Goal: Task Accomplishment & Management: Manage account settings

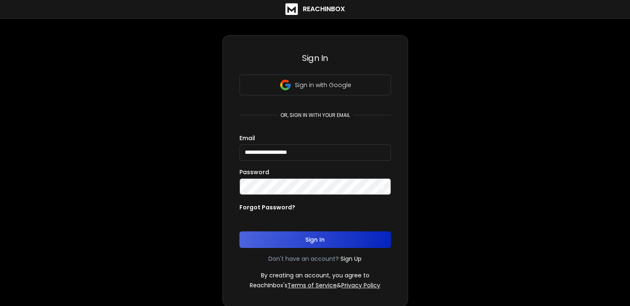
click at [381, 186] on icon at bounding box center [380, 187] width 6 height 6
click at [315, 239] on button "Sign In" at bounding box center [315, 239] width 152 height 17
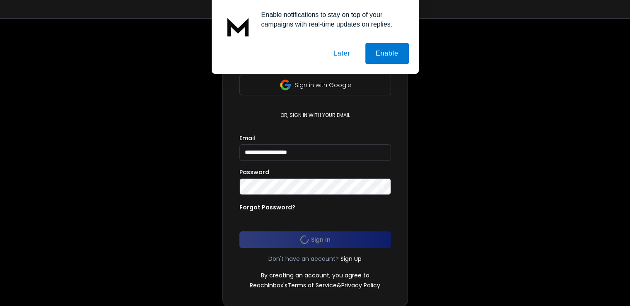
click at [348, 51] on button "Later" at bounding box center [341, 53] width 37 height 21
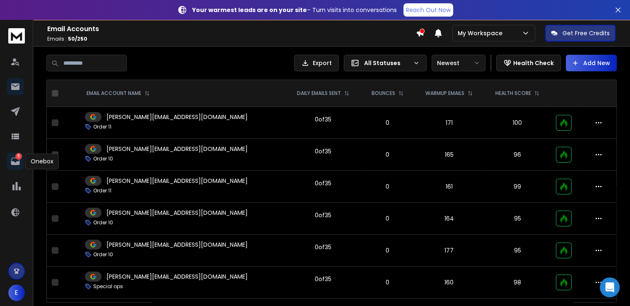
click at [13, 162] on icon at bounding box center [15, 160] width 9 height 7
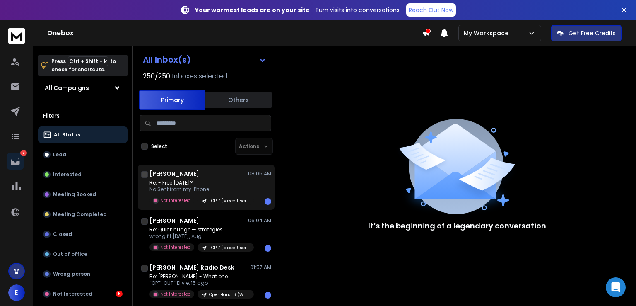
click at [235, 179] on p "Re: - Free tomorrow?" at bounding box center [199, 182] width 99 height 7
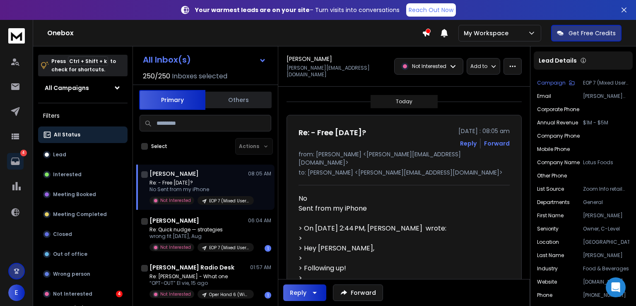
scroll to position [41, 0]
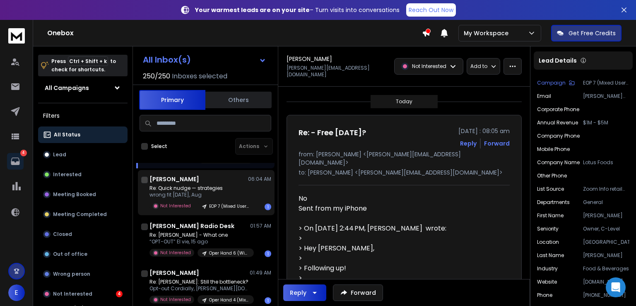
click at [223, 200] on div "Re: Quick nudge — strategies wrong fit On Sat, Aug Not Interested EOP 7 (Mixed …" at bounding box center [202, 197] width 104 height 25
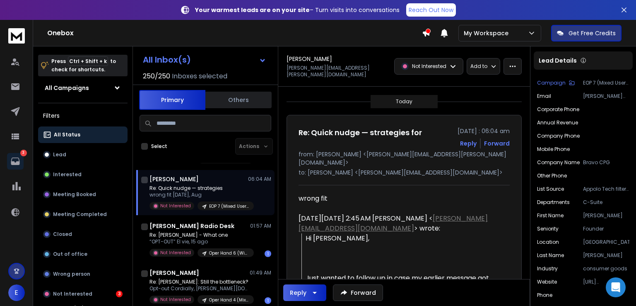
scroll to position [83, 0]
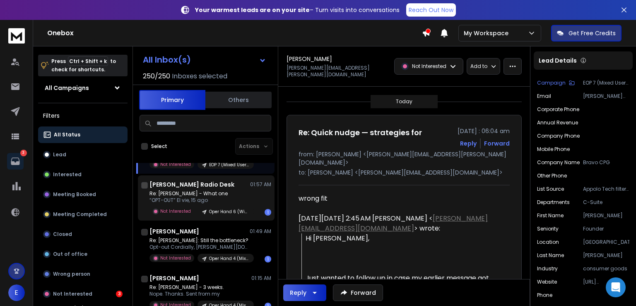
click at [219, 194] on p "Re: Rodrigo - What one" at bounding box center [199, 193] width 99 height 7
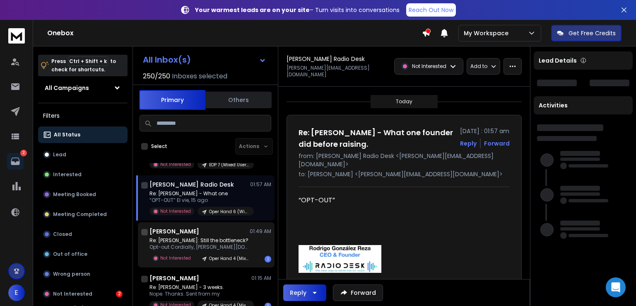
click at [221, 236] on div "David Sides 01:49 AM Re: David: Still the bottleneck? Opt-out Cordially, David …" at bounding box center [211, 244] width 122 height 35
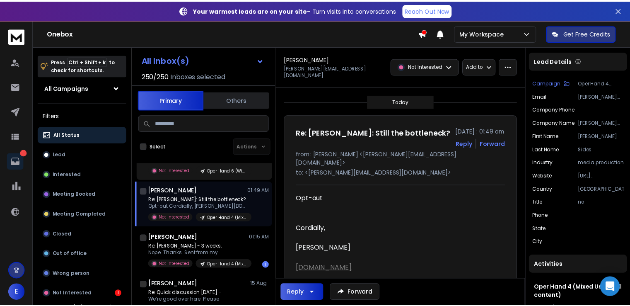
scroll to position [124, 0]
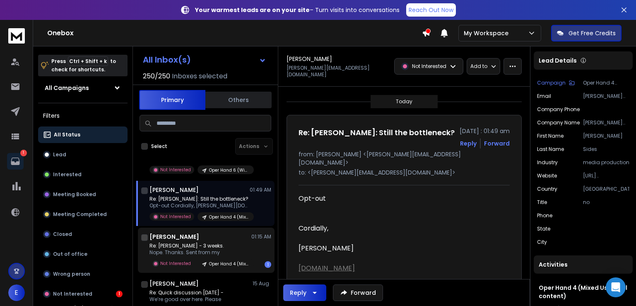
click at [215, 248] on p "Re: Derek - 3 weeks." at bounding box center [199, 245] width 99 height 7
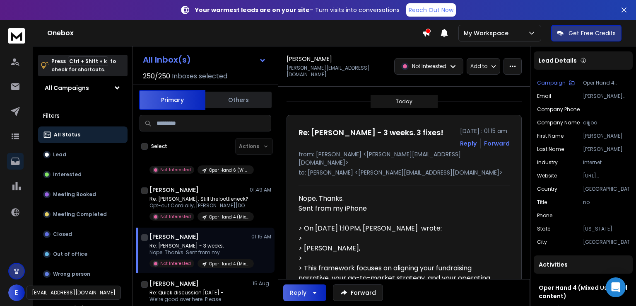
click at [12, 294] on span "E" at bounding box center [16, 292] width 17 height 17
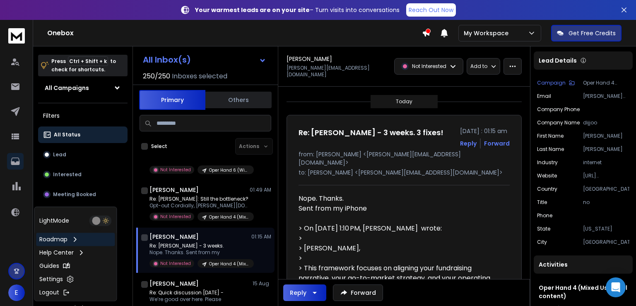
click at [104, 219] on icon at bounding box center [106, 220] width 6 height 6
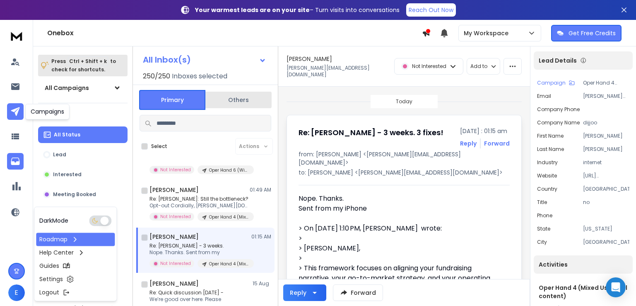
click at [12, 108] on icon at bounding box center [15, 111] width 10 height 10
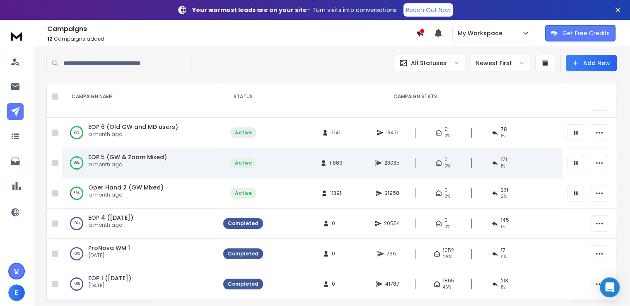
scroll to position [177, 0]
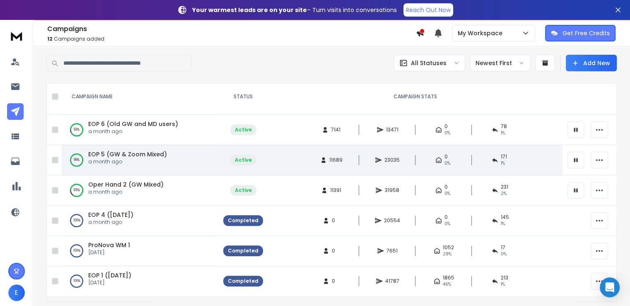
click at [138, 159] on p "a month ago" at bounding box center [127, 161] width 79 height 7
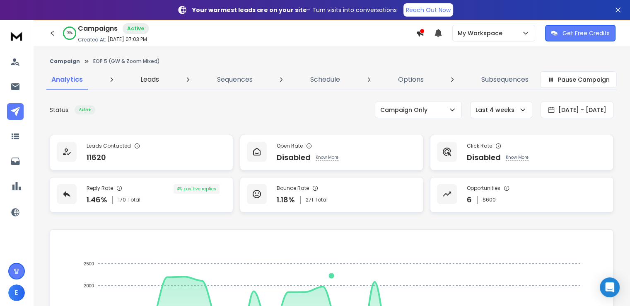
click at [142, 78] on p "Leads" at bounding box center [149, 80] width 19 height 10
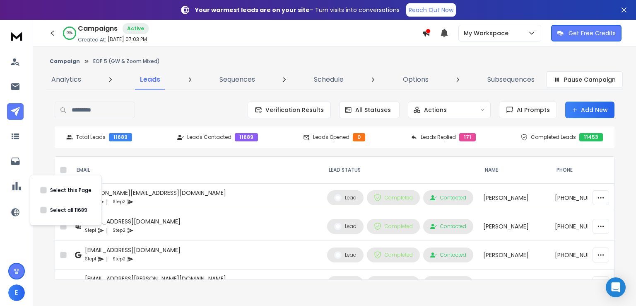
click at [42, 210] on button "Select this Page" at bounding box center [43, 210] width 7 height 7
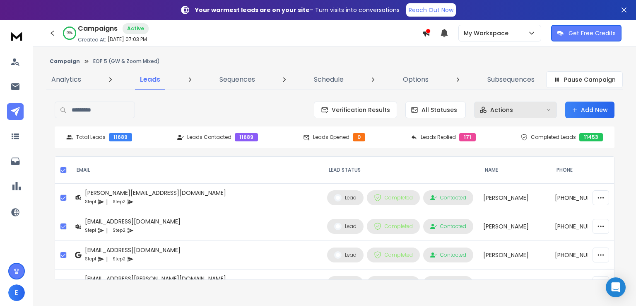
click at [504, 109] on p "Actions" at bounding box center [501, 110] width 23 height 8
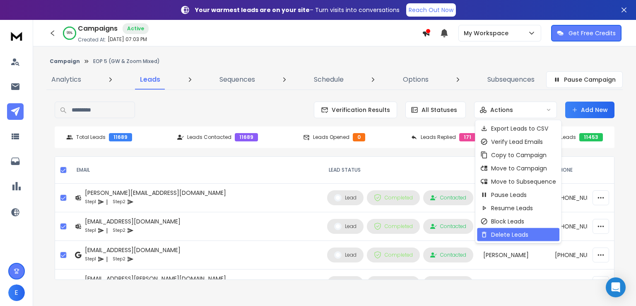
click at [507, 232] on p "Delete Leads" at bounding box center [509, 234] width 37 height 8
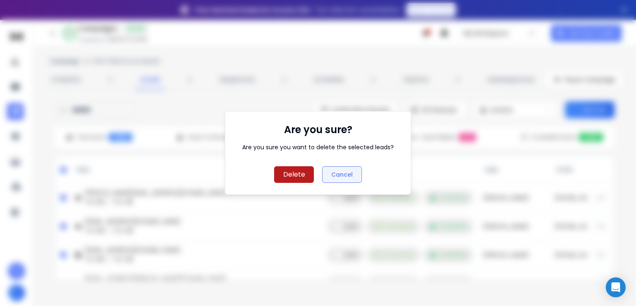
click at [300, 176] on button "Delete" at bounding box center [294, 174] width 40 height 17
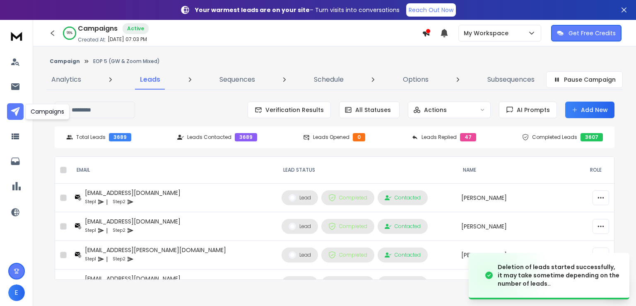
click at [13, 111] on icon at bounding box center [15, 111] width 9 height 9
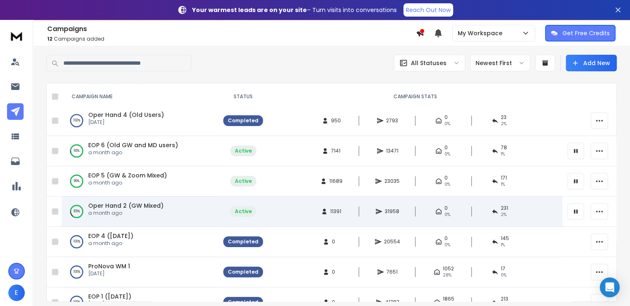
scroll to position [135, 0]
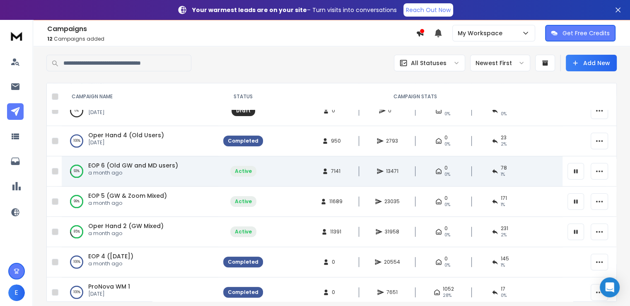
click at [182, 173] on div "93 % EOP 6 (Old GW and MD users) a month ago" at bounding box center [140, 171] width 140 height 20
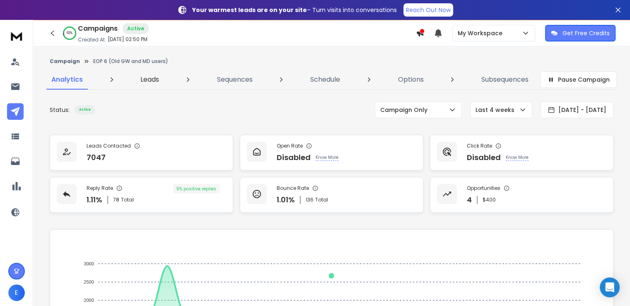
click at [149, 75] on p "Leads" at bounding box center [149, 80] width 19 height 10
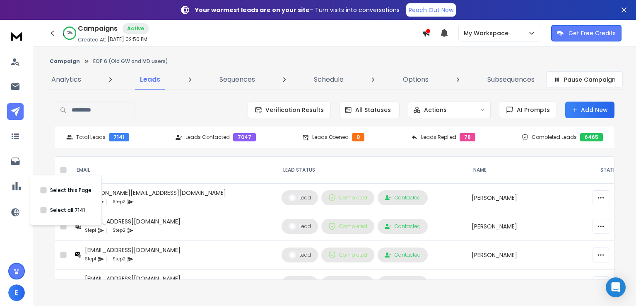
click at [43, 209] on button "Select this Page" at bounding box center [43, 210] width 7 height 7
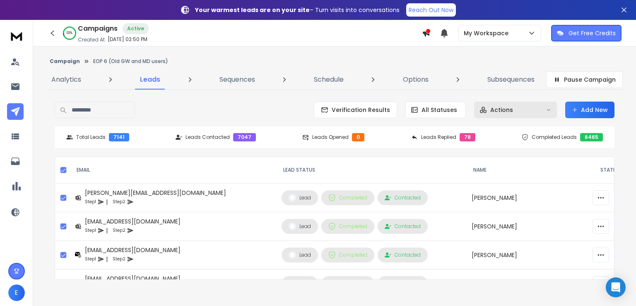
click at [507, 113] on p "Actions" at bounding box center [501, 110] width 23 height 8
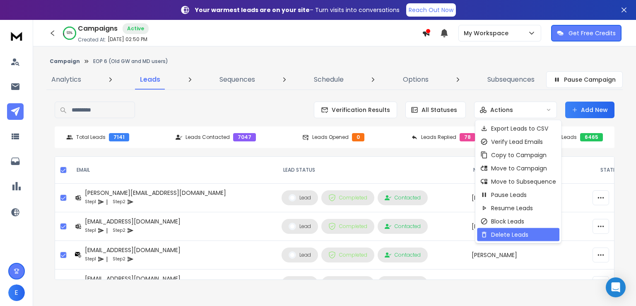
click at [514, 236] on p "Delete Leads" at bounding box center [509, 234] width 37 height 8
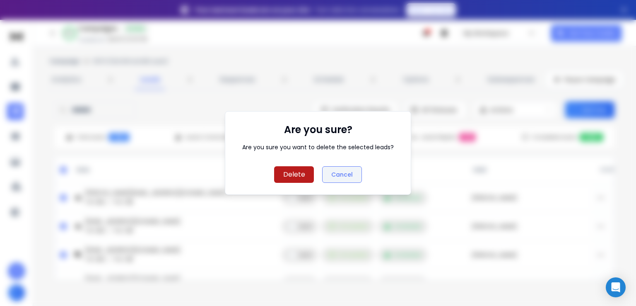
click at [297, 173] on button "Delete" at bounding box center [294, 174] width 40 height 17
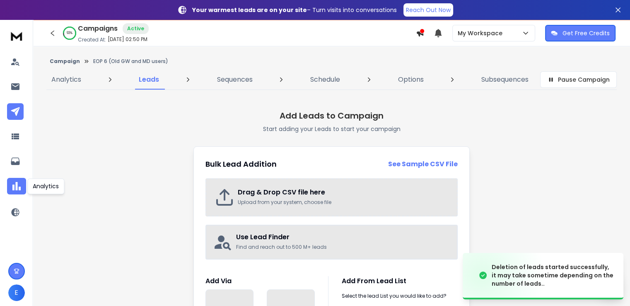
click at [19, 189] on icon at bounding box center [16, 186] width 8 height 8
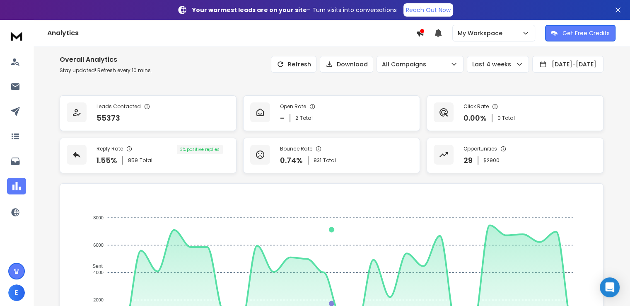
click at [514, 175] on div "Leads Contacted 55373 Open Rate - 2 Total Click Rate 0.00 % 0 Total Reply Rate …" at bounding box center [332, 231] width 544 height 273
click at [540, 65] on button "19 Jul 2025 - 16 Aug 2025" at bounding box center [567, 64] width 71 height 17
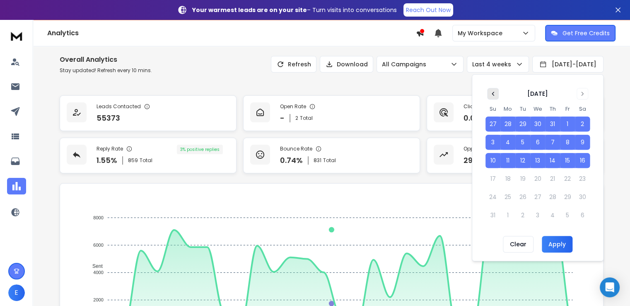
click at [492, 93] on icon "Go to previous month" at bounding box center [493, 93] width 7 height 7
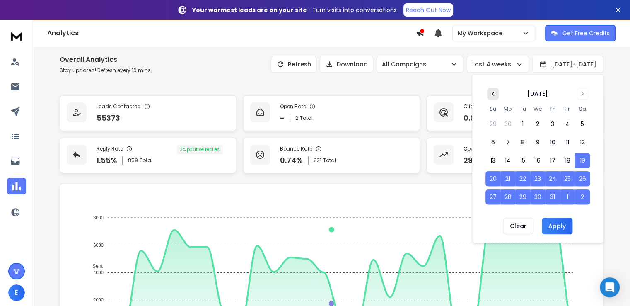
click at [492, 93] on icon "Go to previous month" at bounding box center [493, 93] width 7 height 7
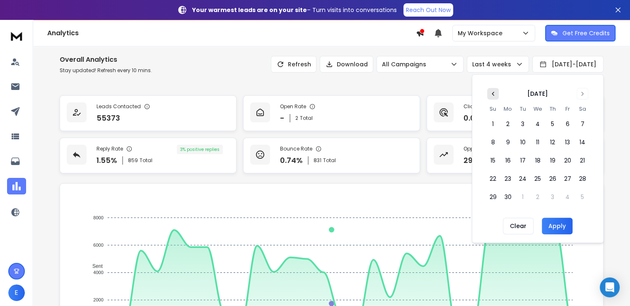
click at [492, 93] on icon "Go to previous month" at bounding box center [493, 93] width 7 height 7
click at [522, 124] on button "1" at bounding box center [522, 123] width 15 height 15
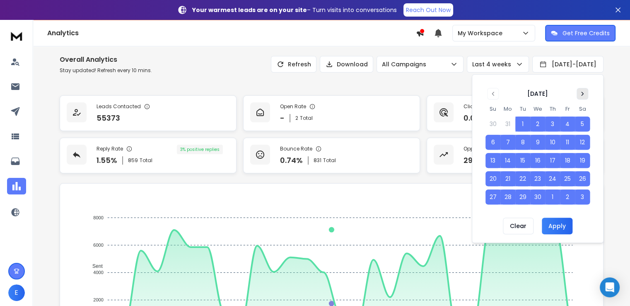
click at [582, 94] on icon "Go to next month" at bounding box center [582, 93] width 7 height 7
click at [581, 97] on button "Go to next month" at bounding box center [583, 94] width 12 height 12
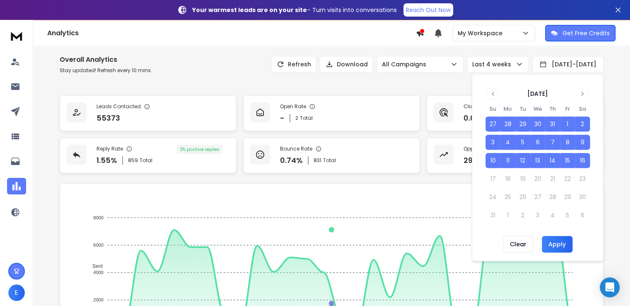
click at [562, 244] on button "Apply" at bounding box center [557, 244] width 31 height 17
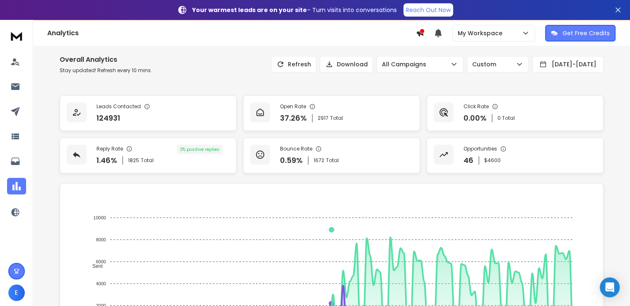
click at [14, 111] on icon at bounding box center [15, 111] width 9 height 9
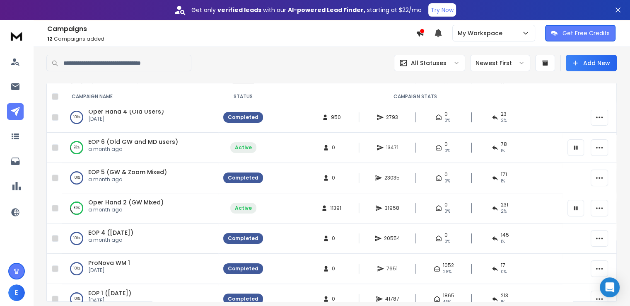
scroll to position [166, 0]
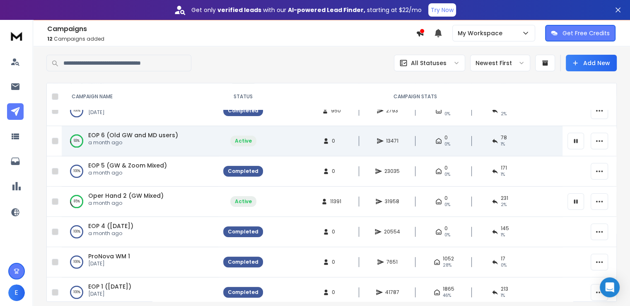
click at [168, 144] on p "a month ago" at bounding box center [133, 142] width 90 height 7
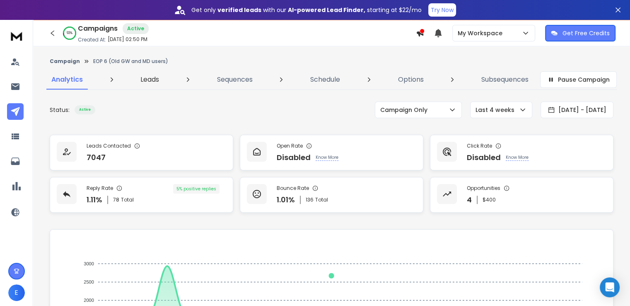
click at [150, 81] on p "Leads" at bounding box center [149, 80] width 19 height 10
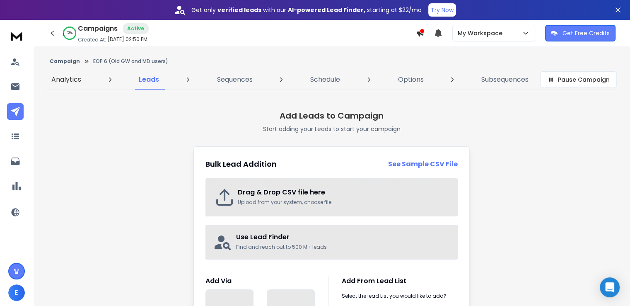
click at [79, 82] on p "Analytics" at bounding box center [66, 80] width 30 height 10
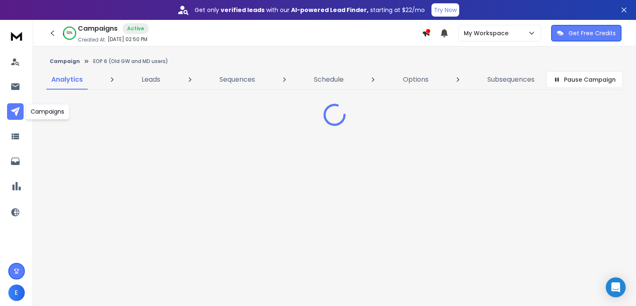
click at [20, 108] on icon at bounding box center [15, 111] width 10 height 10
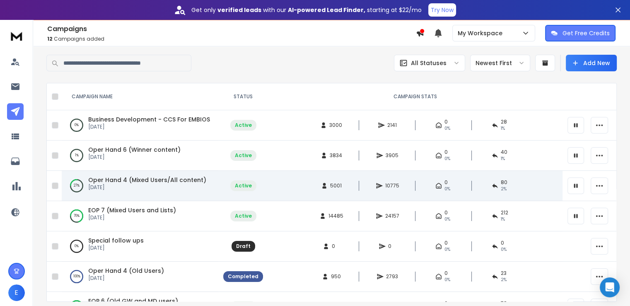
click at [133, 184] on p "[DATE]" at bounding box center [147, 187] width 118 height 7
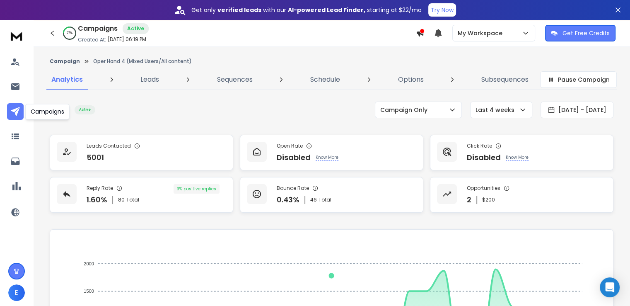
click at [17, 105] on link at bounding box center [15, 111] width 17 height 17
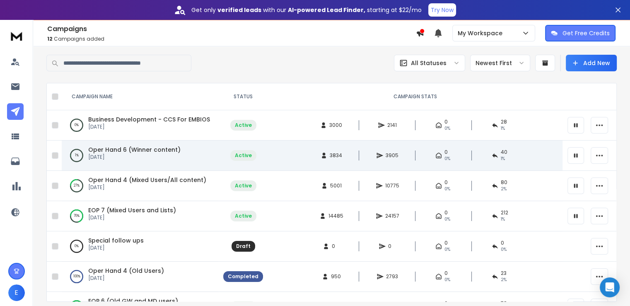
click at [208, 157] on td "1 % Oper Hand 6 (Winner content) [DATE]" at bounding box center [140, 155] width 157 height 30
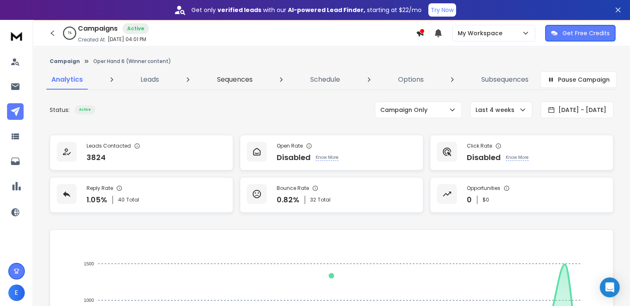
click at [224, 77] on p "Sequences" at bounding box center [235, 80] width 36 height 10
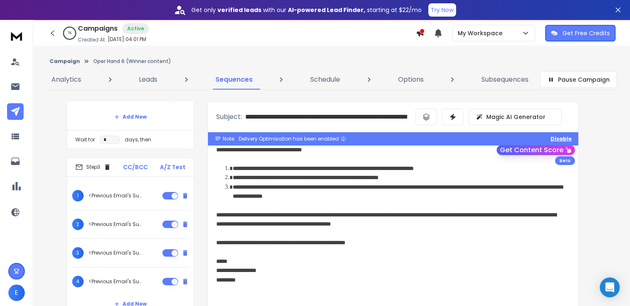
scroll to position [41, 0]
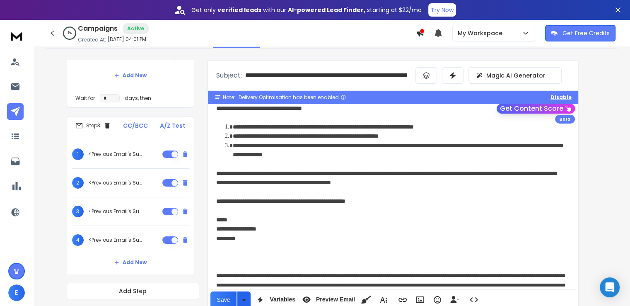
click at [109, 126] on icon at bounding box center [107, 125] width 7 height 7
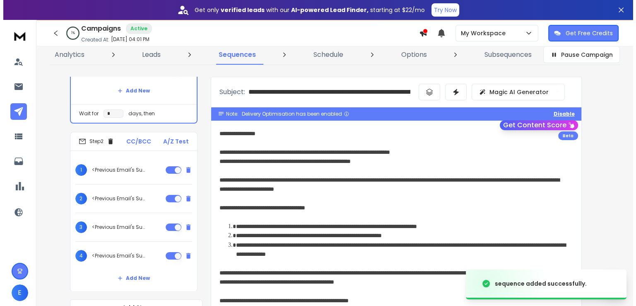
scroll to position [0, 0]
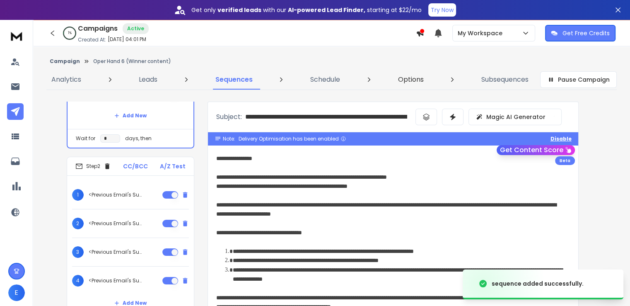
click at [415, 82] on p "Options" at bounding box center [411, 80] width 26 height 10
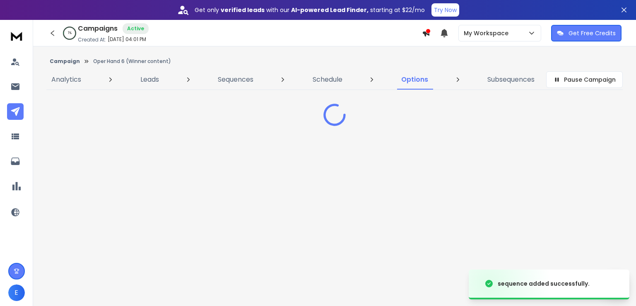
select select "*"
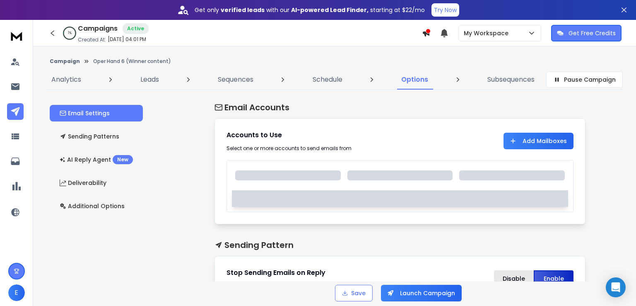
scroll to position [83, 0]
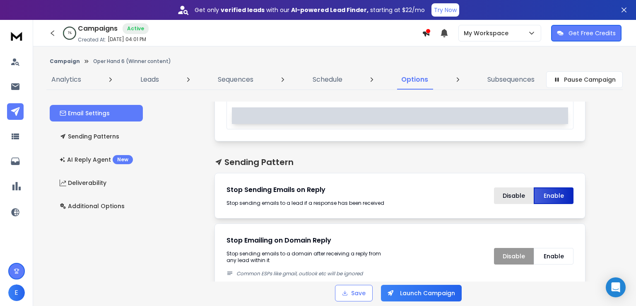
click at [406, 292] on button "Launch Campaign" at bounding box center [421, 293] width 81 height 17
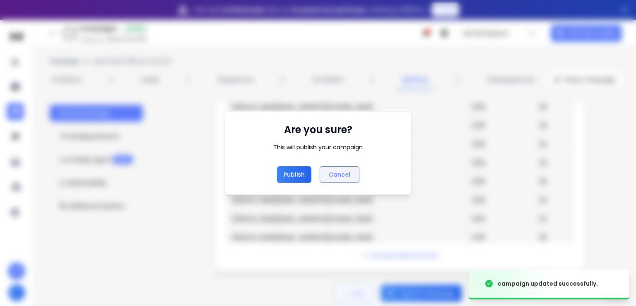
click at [299, 170] on button "Publish" at bounding box center [294, 174] width 34 height 17
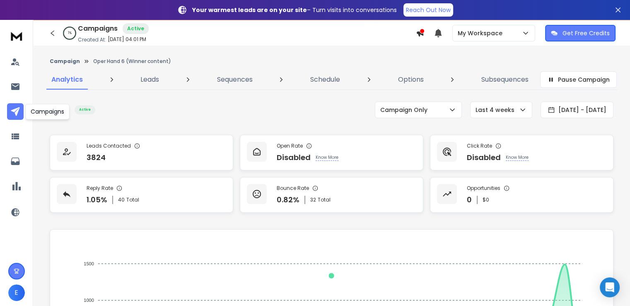
click at [13, 111] on icon at bounding box center [15, 111] width 9 height 9
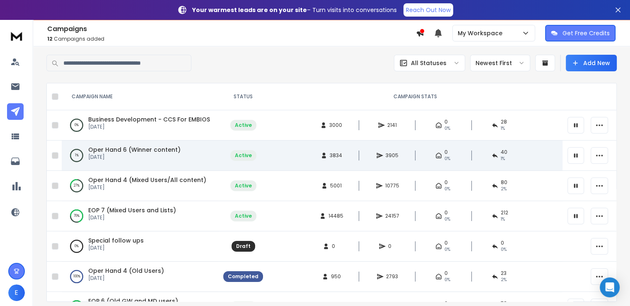
click at [596, 155] on icon "button" at bounding box center [599, 155] width 7 height 2
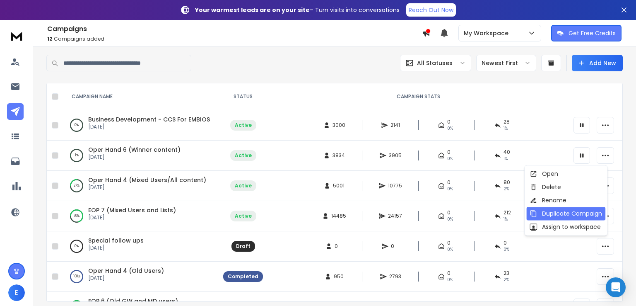
click at [550, 214] on div "Duplicate Campaign" at bounding box center [566, 213] width 72 height 8
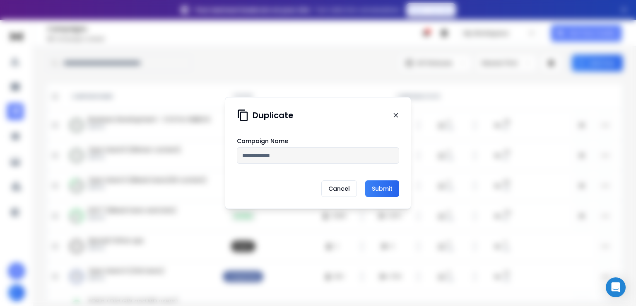
click at [275, 157] on input "text" at bounding box center [318, 155] width 162 height 17
type input "*"
type input "**********"
click at [376, 186] on button "Submit" at bounding box center [382, 188] width 34 height 17
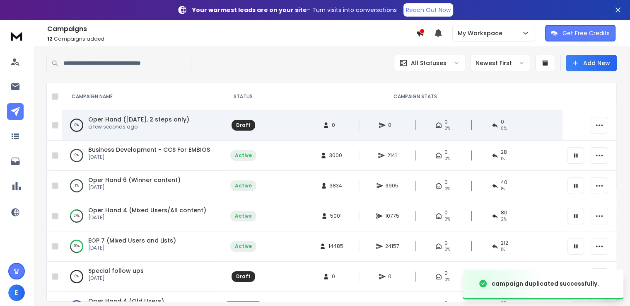
click at [167, 125] on p "a few seconds ago" at bounding box center [138, 126] width 101 height 7
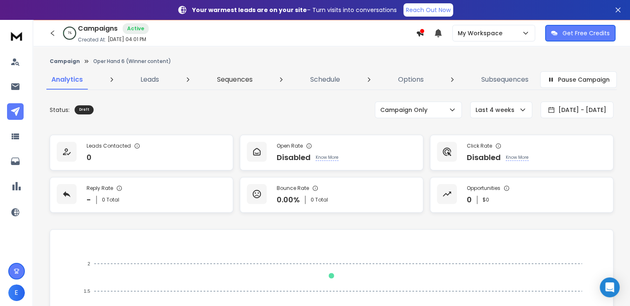
click at [229, 86] on link "Sequences" at bounding box center [235, 80] width 46 height 20
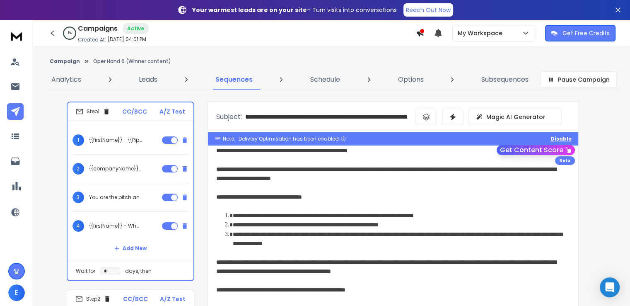
scroll to position [41, 0]
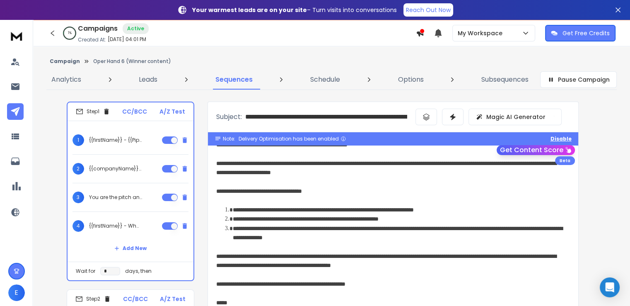
click at [118, 194] on p "You are the pitch and the problem!" at bounding box center [115, 197] width 53 height 7
type input "**********"
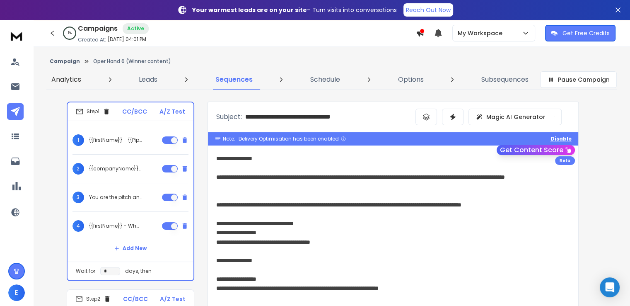
click at [66, 79] on p "Analytics" at bounding box center [66, 80] width 30 height 10
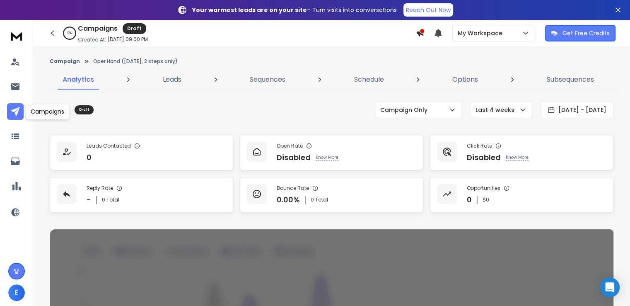
click at [21, 110] on link at bounding box center [15, 111] width 17 height 17
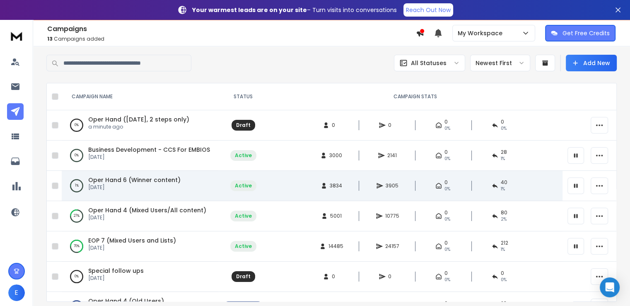
click at [132, 194] on div "Oper Hand 6 (Winner content) 4 days ago" at bounding box center [134, 186] width 92 height 20
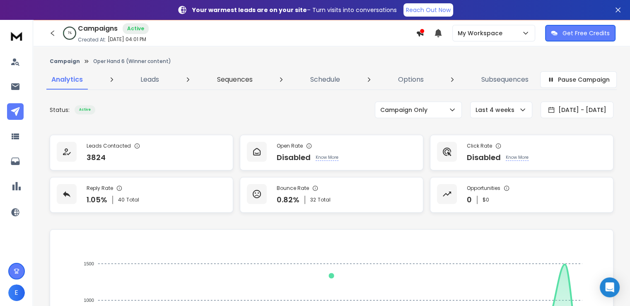
click at [228, 80] on p "Sequences" at bounding box center [235, 80] width 36 height 10
